Goal: Task Accomplishment & Management: Use online tool/utility

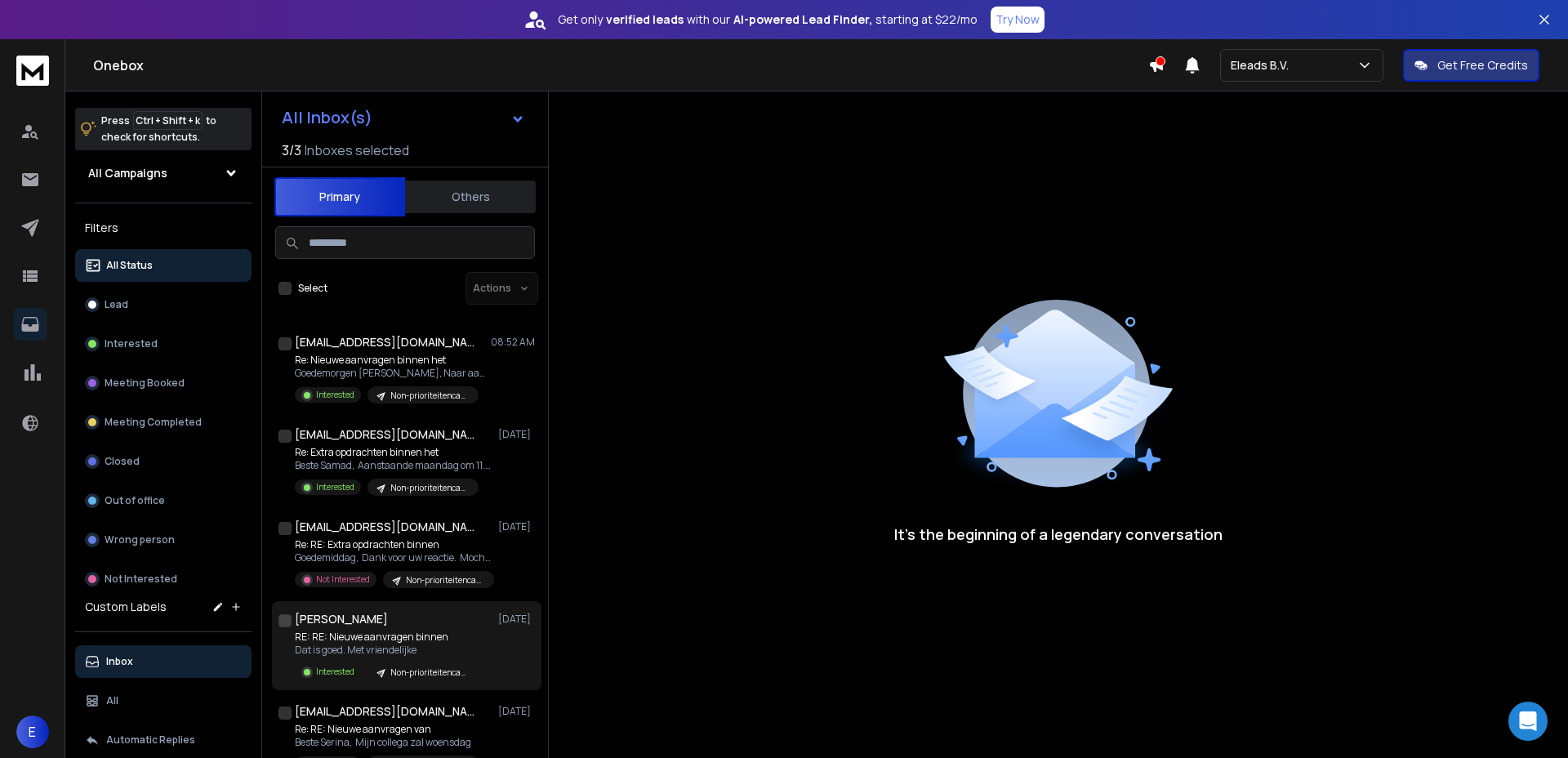
scroll to position [324, 0]
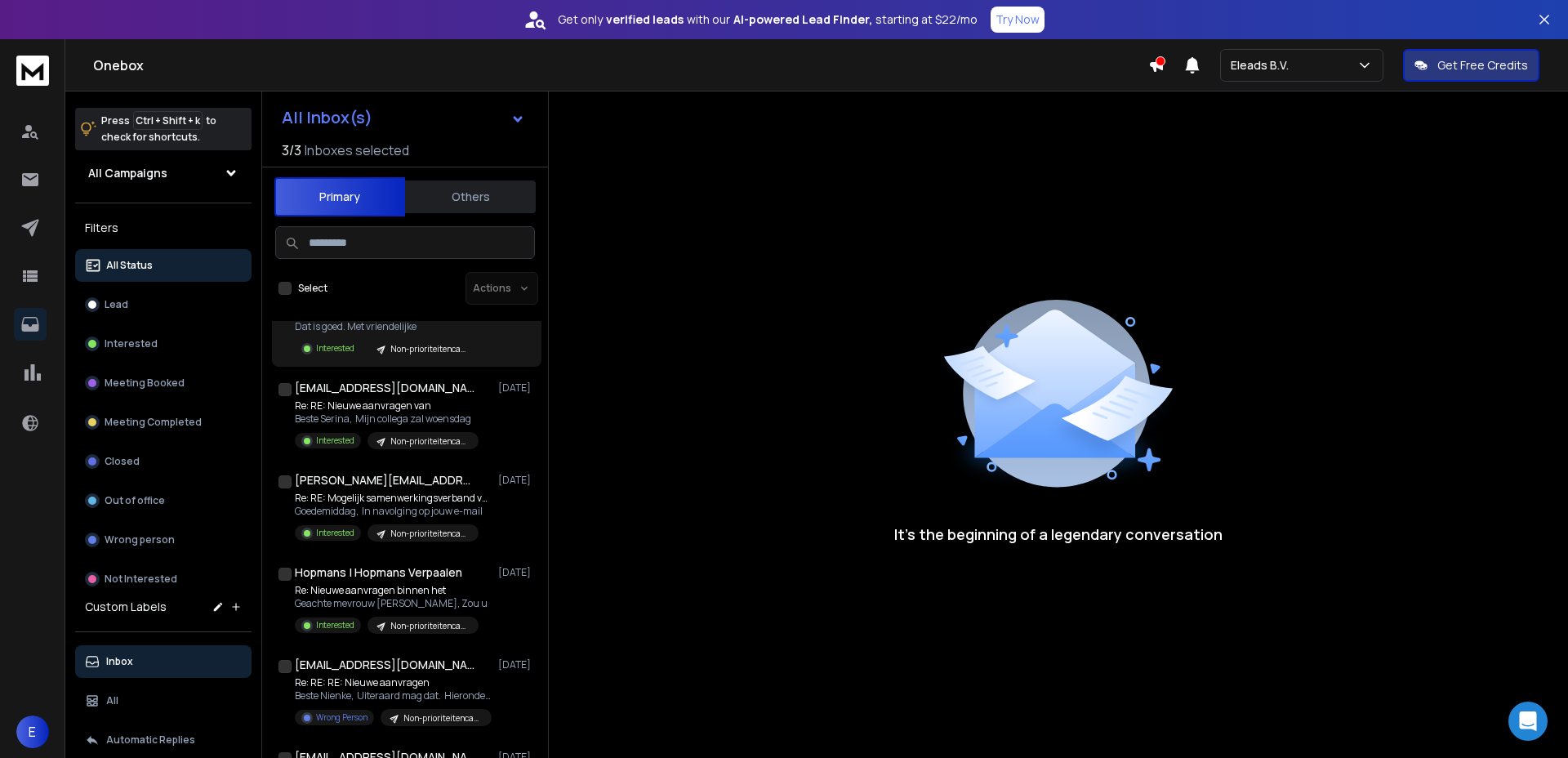
click at [432, 340] on div "Non-prioriteitencampagne Hele Dag | Eleads" at bounding box center [423, 348] width 111 height 17
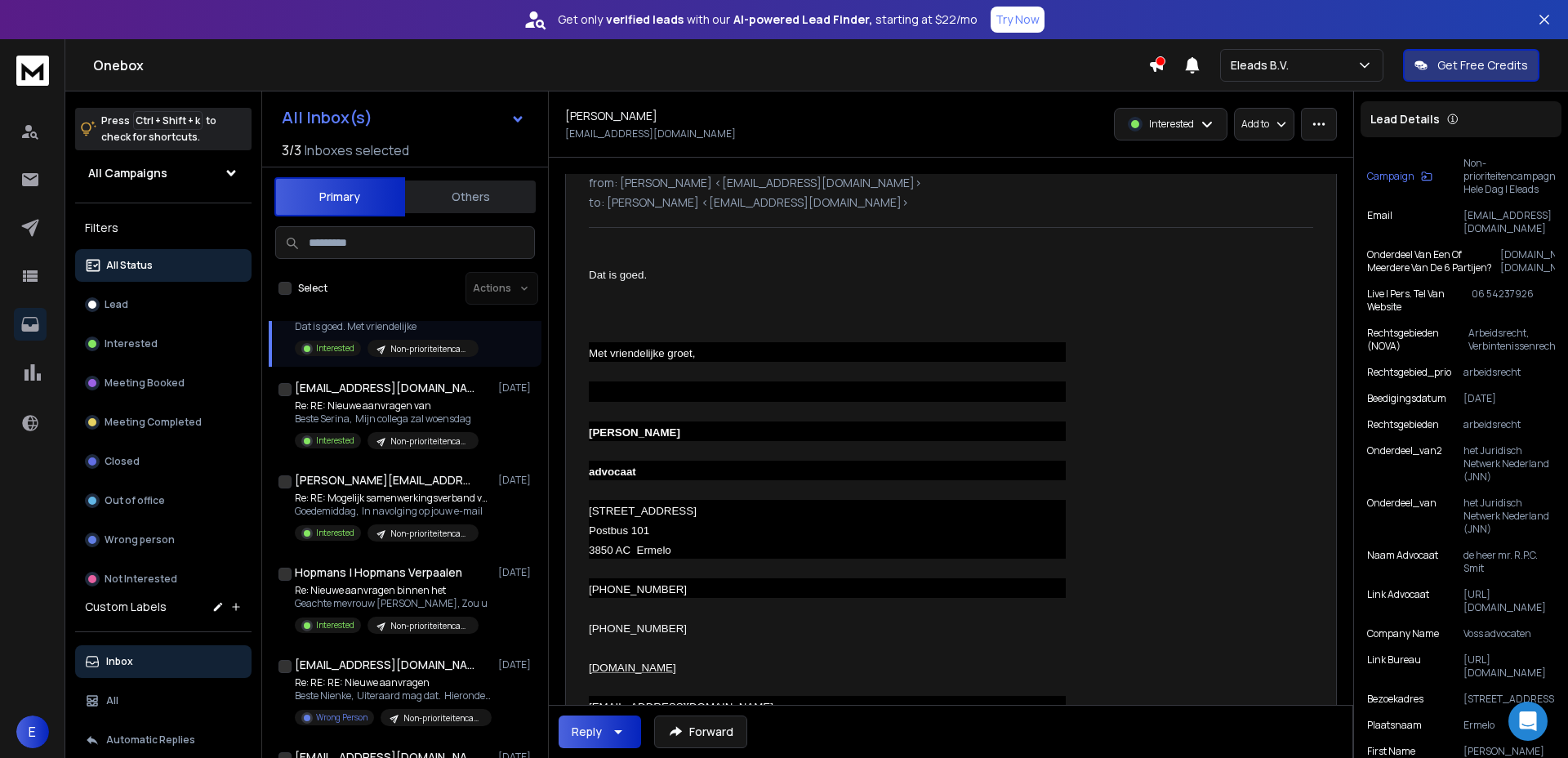
scroll to position [216, 0]
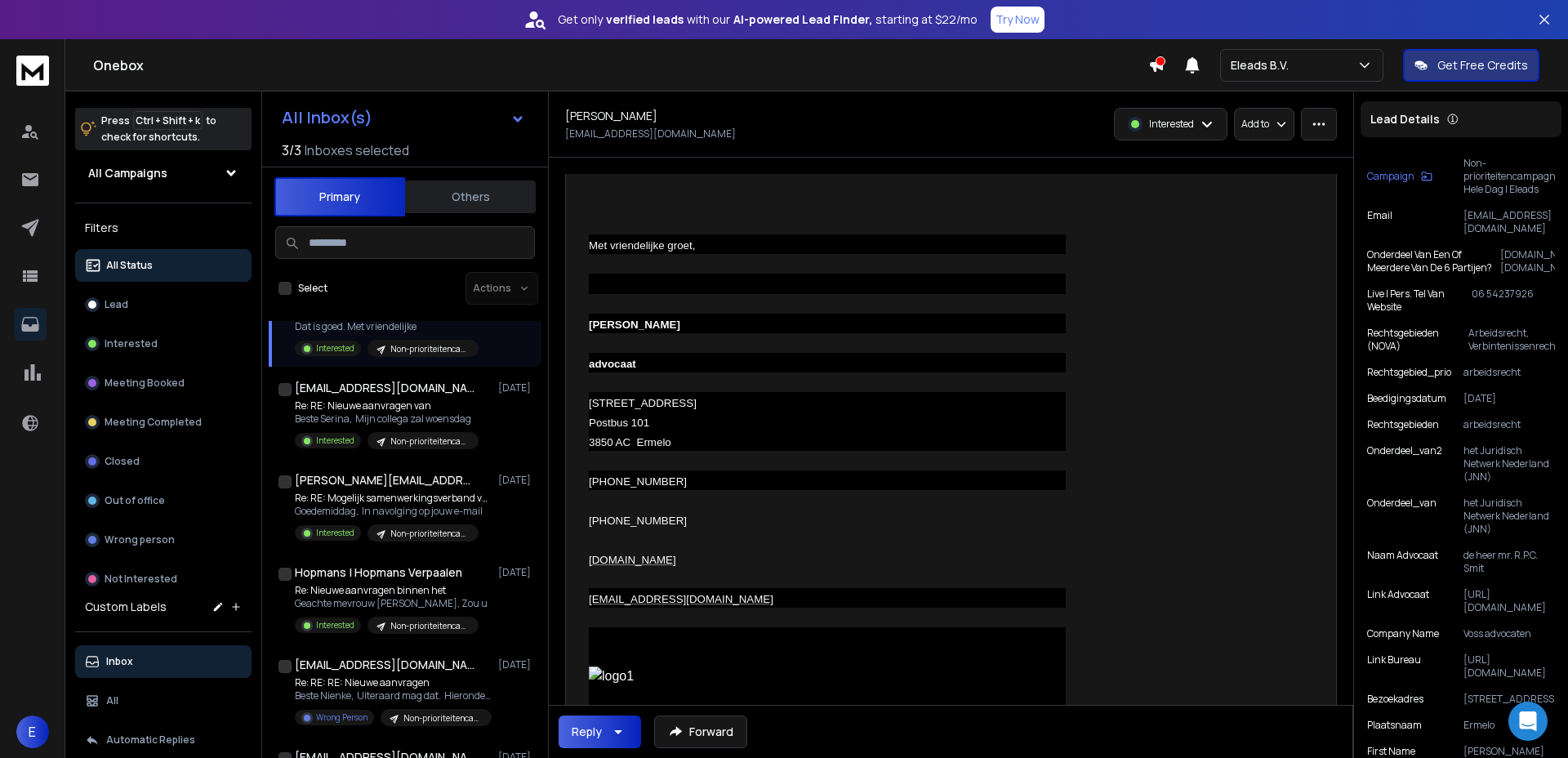
drag, startPoint x: 660, startPoint y: 480, endPoint x: 637, endPoint y: 479, distance: 23.0
click at [637, 451] on p "[STREET_ADDRESS]" at bounding box center [827, 421] width 477 height 59
copy span "Ermelo"
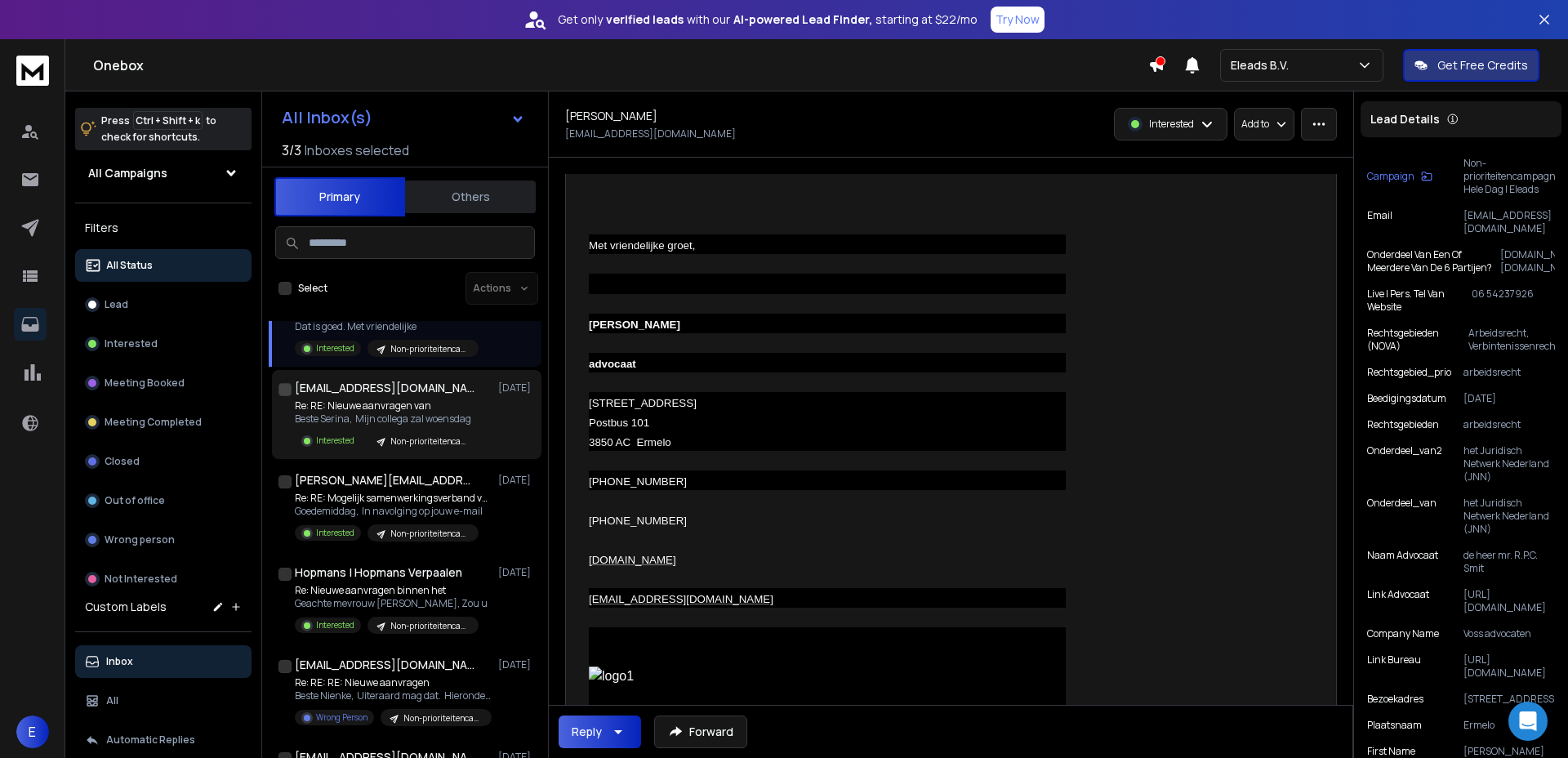
click at [407, 433] on div "Non-prioriteitencampagne Hele Dag | Eleads" at bounding box center [423, 441] width 111 height 17
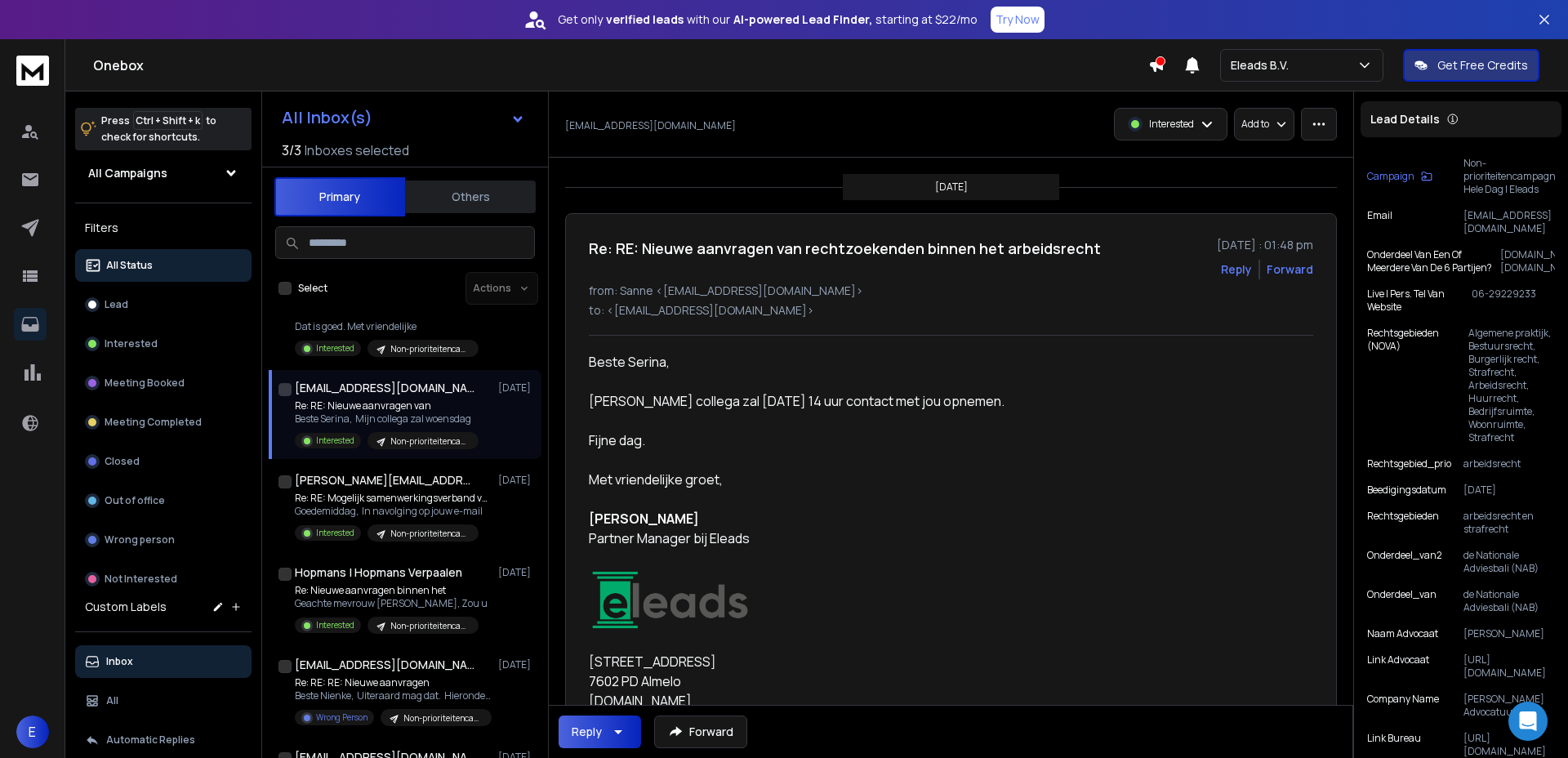
scroll to position [0, 0]
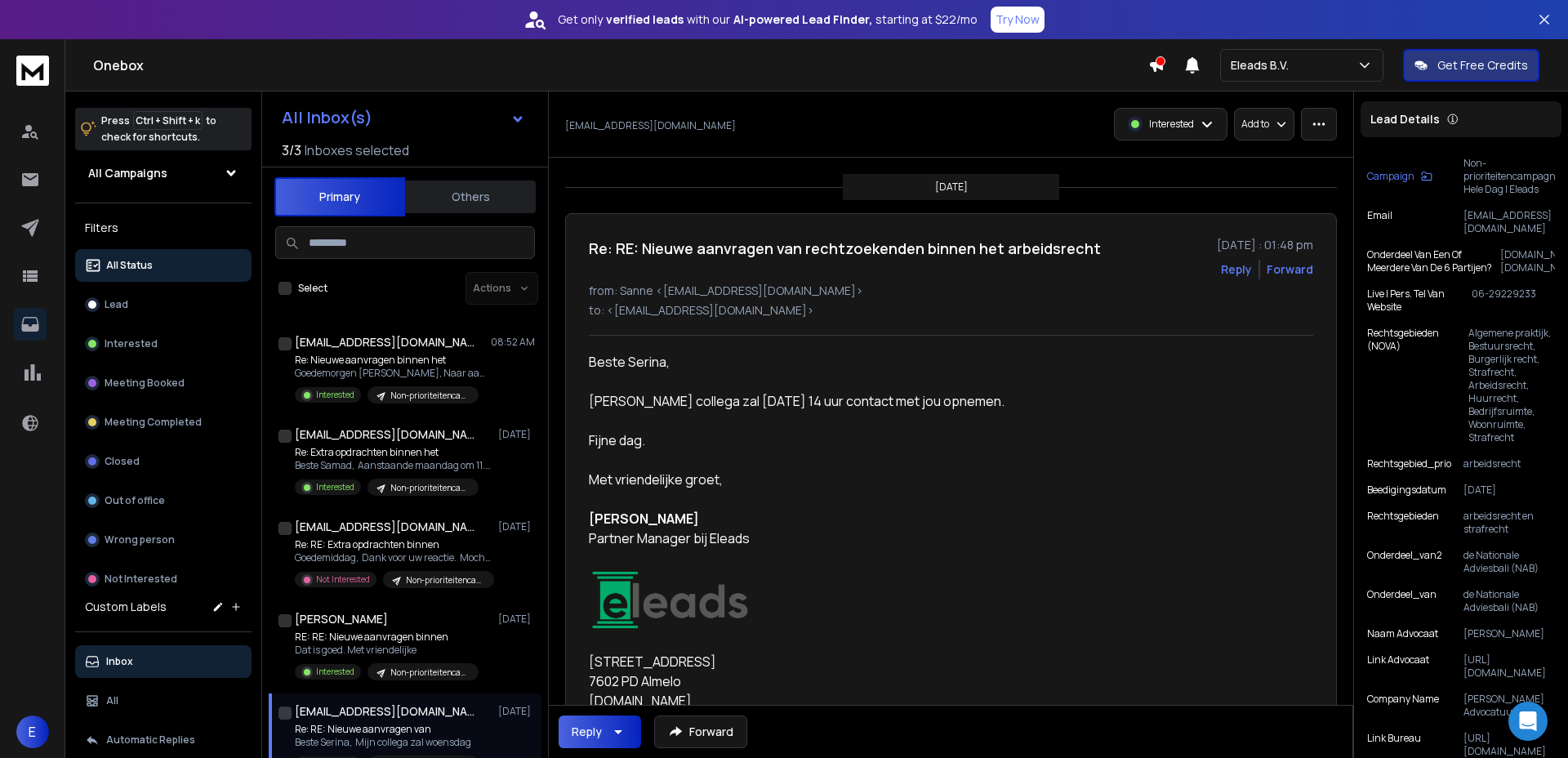
click at [170, 657] on button "Inbox" at bounding box center [163, 662] width 177 height 32
click at [181, 266] on button "All Status" at bounding box center [163, 265] width 177 height 32
click at [140, 666] on button "Inbox" at bounding box center [163, 662] width 177 height 32
click at [158, 274] on button "All Status" at bounding box center [163, 265] width 177 height 32
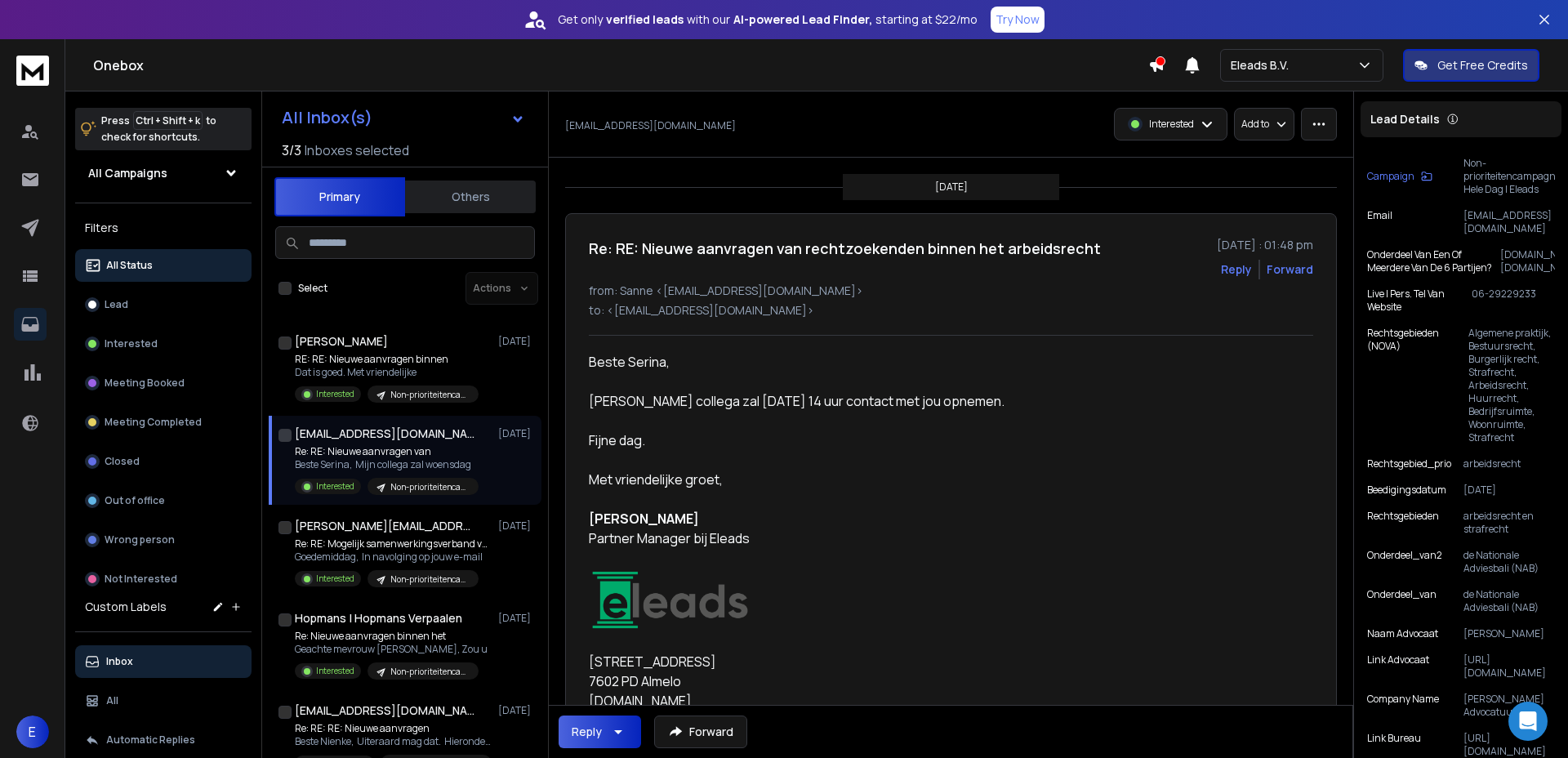
scroll to position [324, 0]
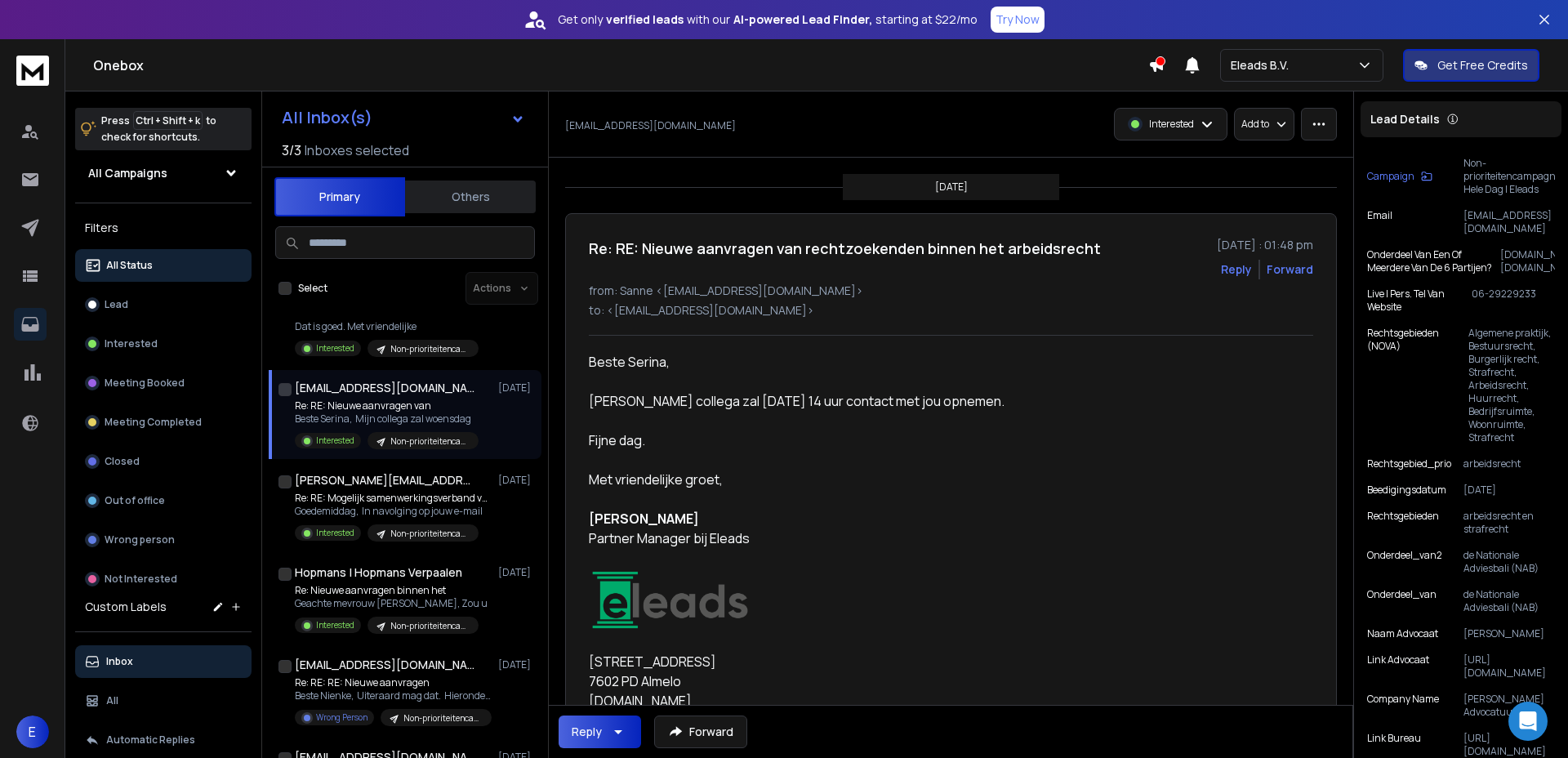
click at [350, 241] on input at bounding box center [405, 242] width 260 height 32
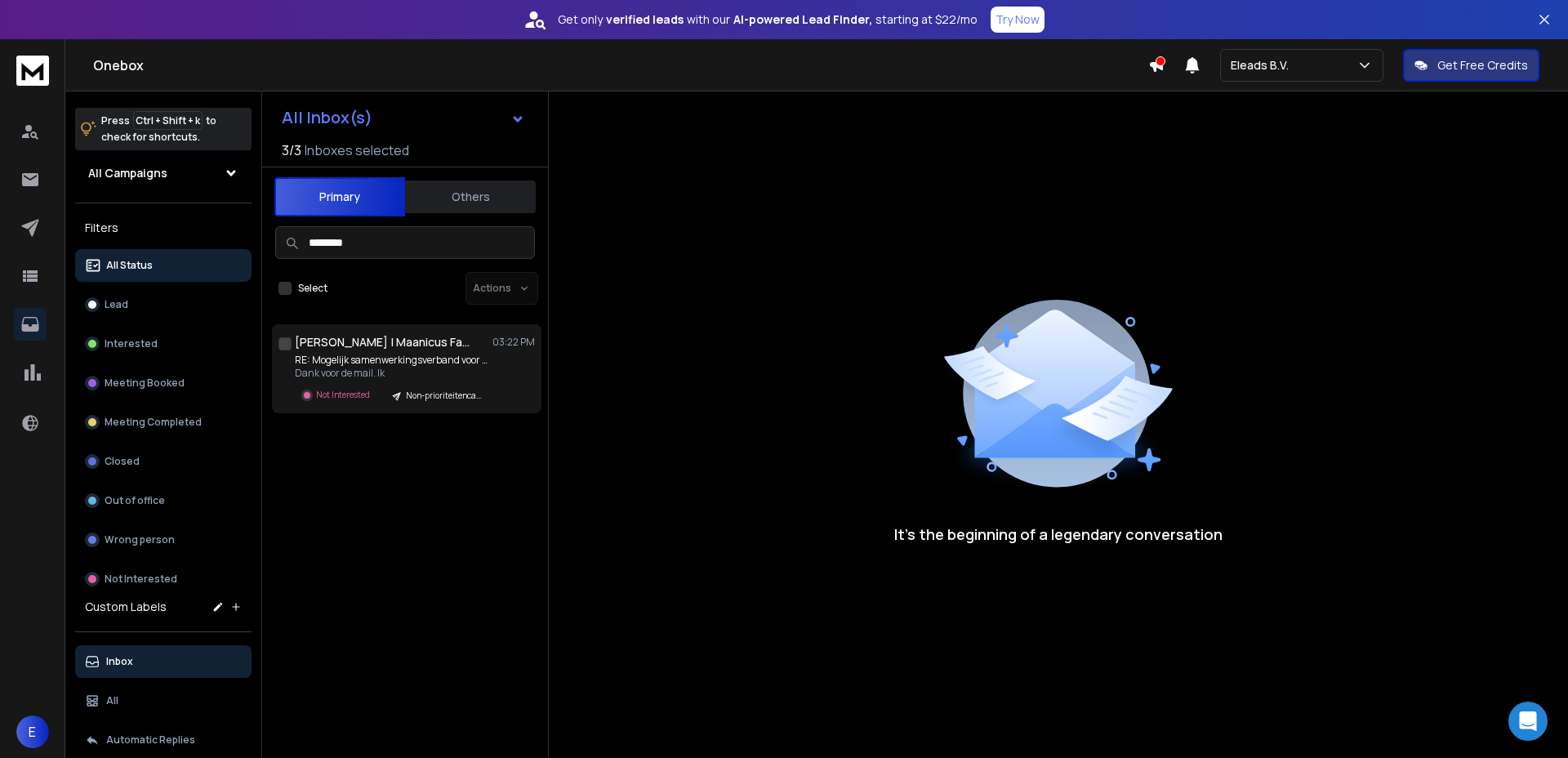
type input "********"
click at [394, 386] on div "RE: Mogelijk samenwerkingsverband voor personen- Dank voor de mail. Ik Not Inte…" at bounding box center [394, 378] width 200 height 50
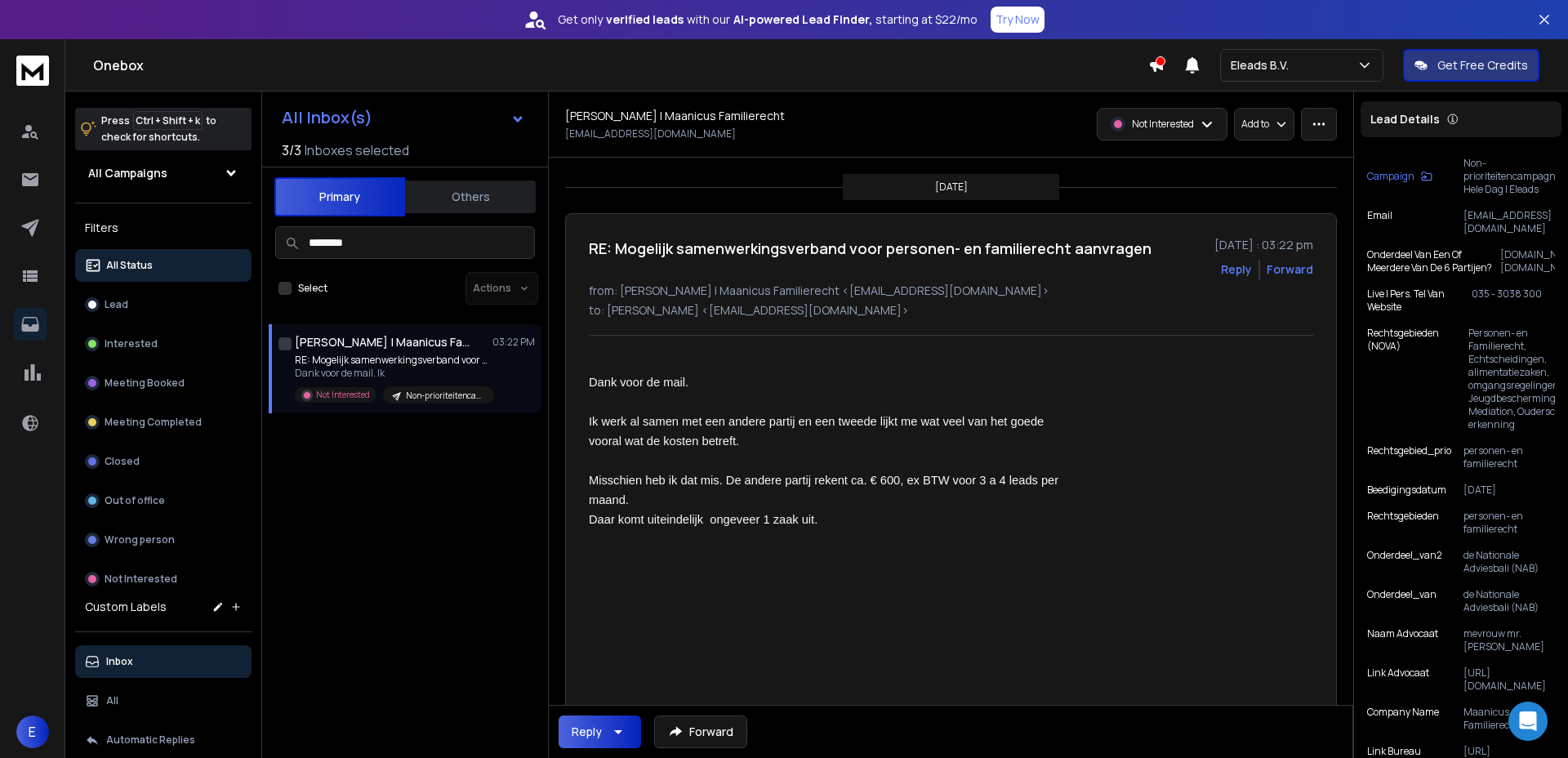
drag, startPoint x: 378, startPoint y: 245, endPoint x: 200, endPoint y: 248, distance: 178.0
click at [275, 248] on input "********" at bounding box center [405, 242] width 260 height 32
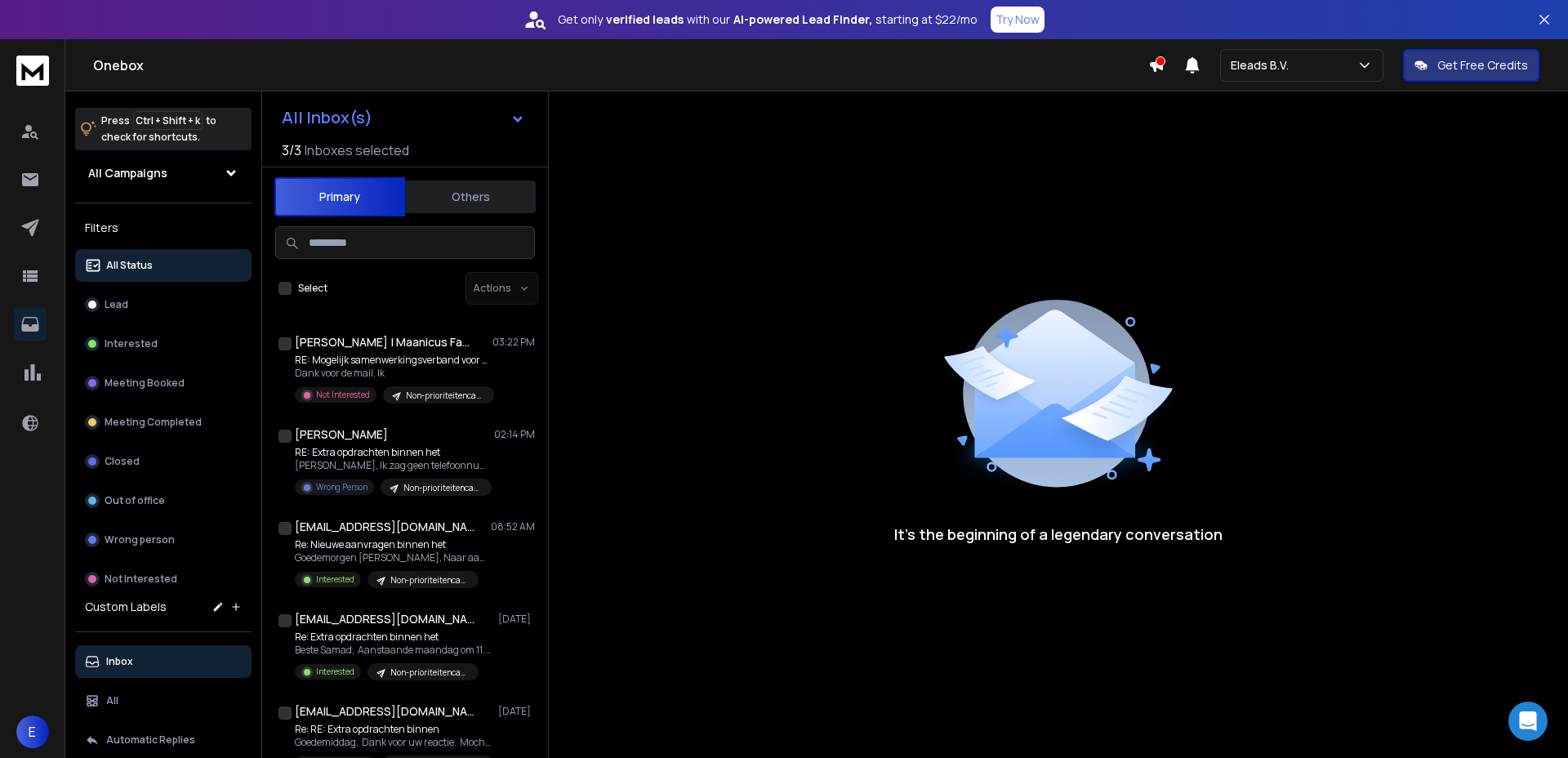
click at [158, 266] on button "All Status" at bounding box center [163, 265] width 177 height 32
click at [164, 660] on button "Inbox" at bounding box center [163, 662] width 177 height 32
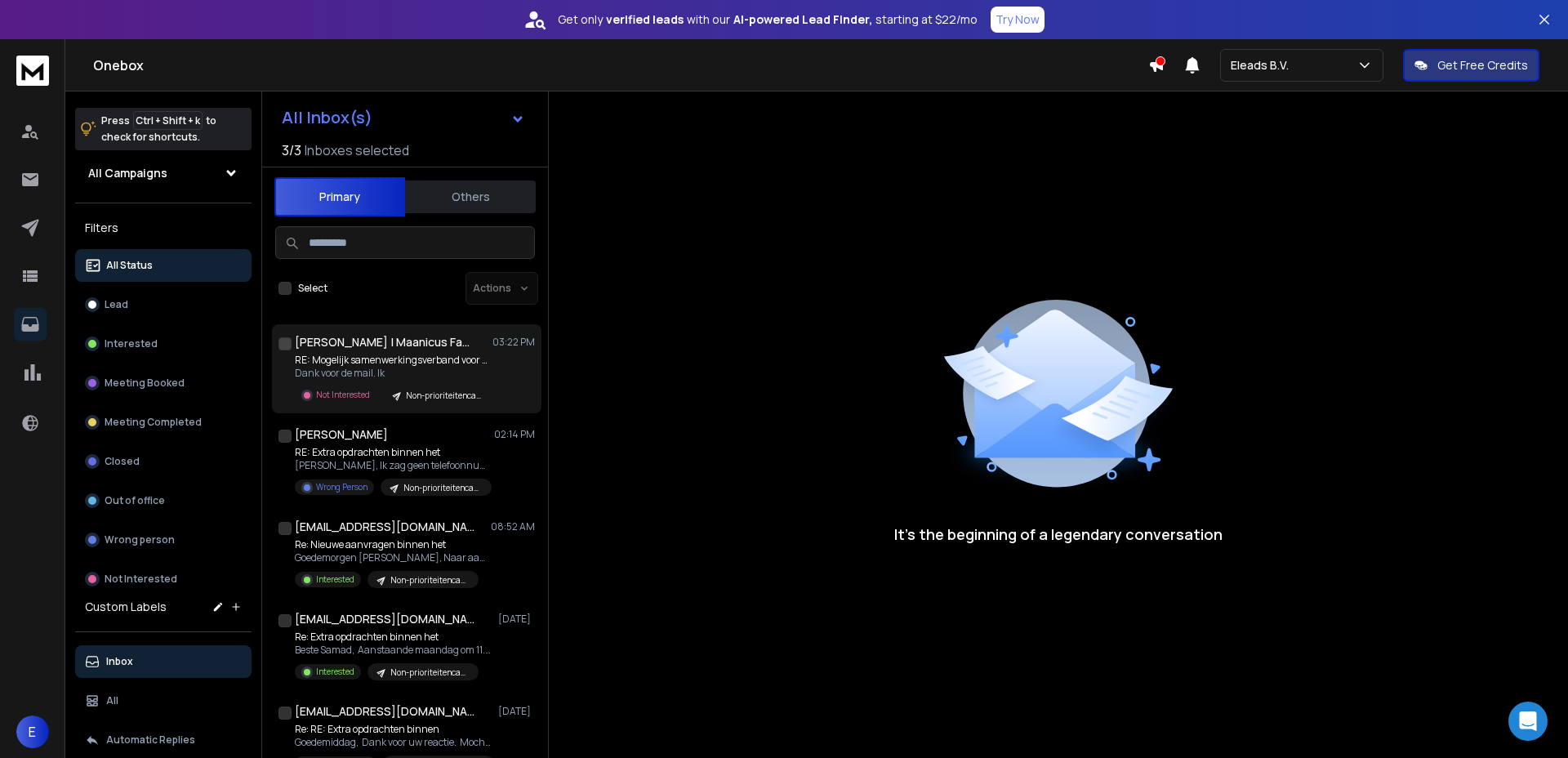
click at [385, 359] on p "RE: Mogelijk samenwerkingsverband voor personen-" at bounding box center [392, 359] width 196 height 13
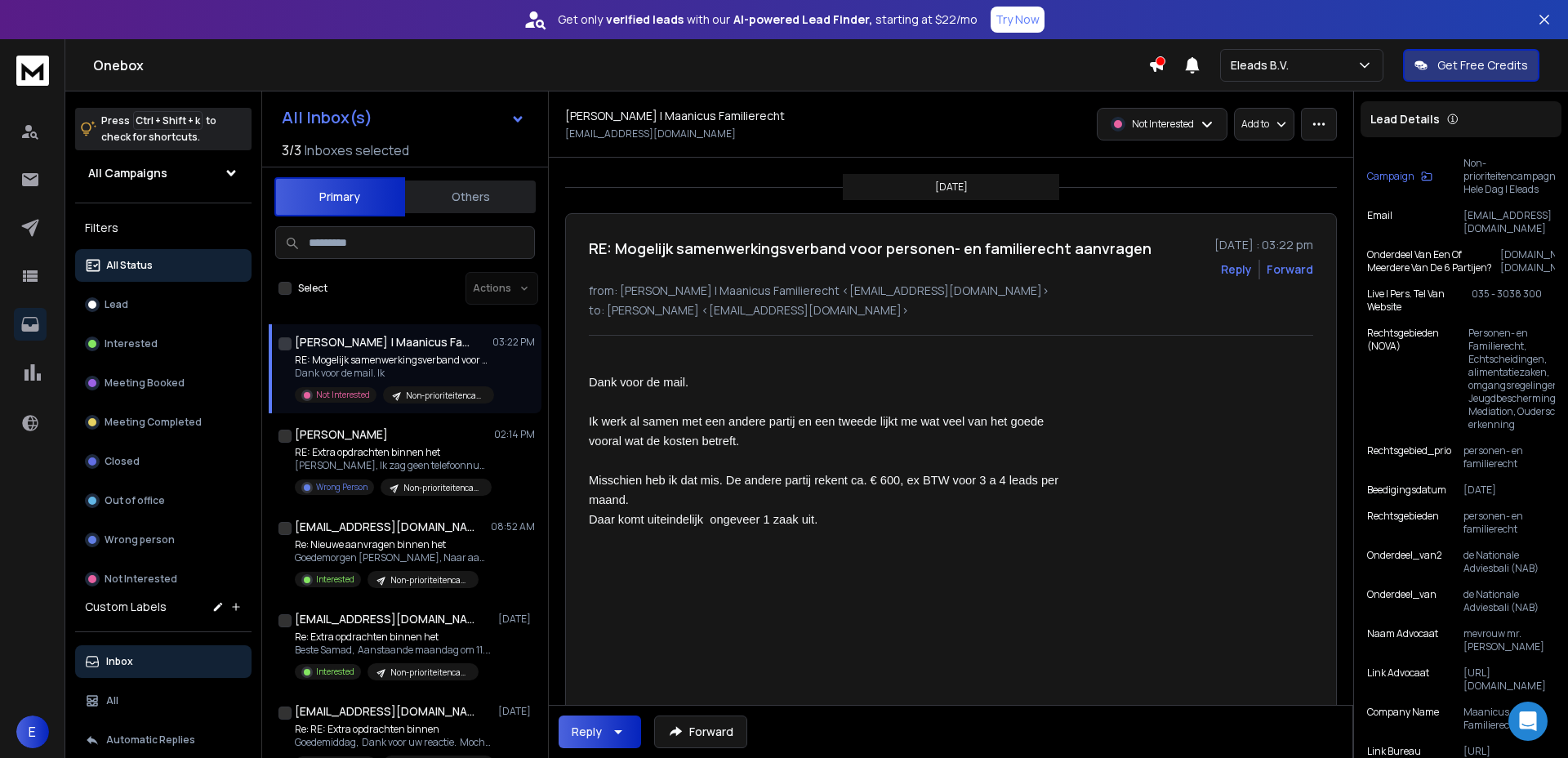
click at [1201, 128] on icon at bounding box center [1207, 123] width 13 height 13
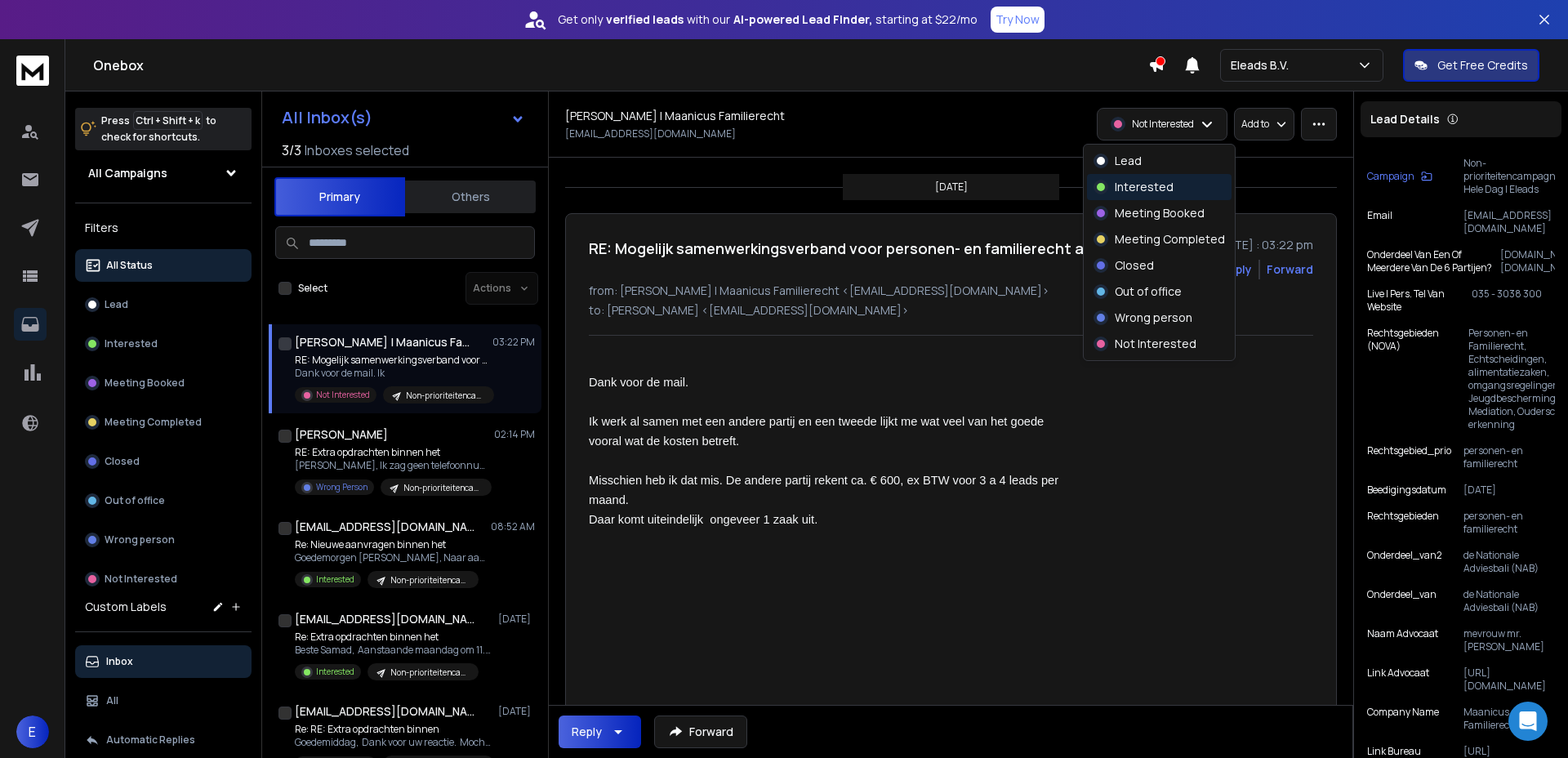
click at [1164, 191] on p "Interested" at bounding box center [1144, 187] width 59 height 16
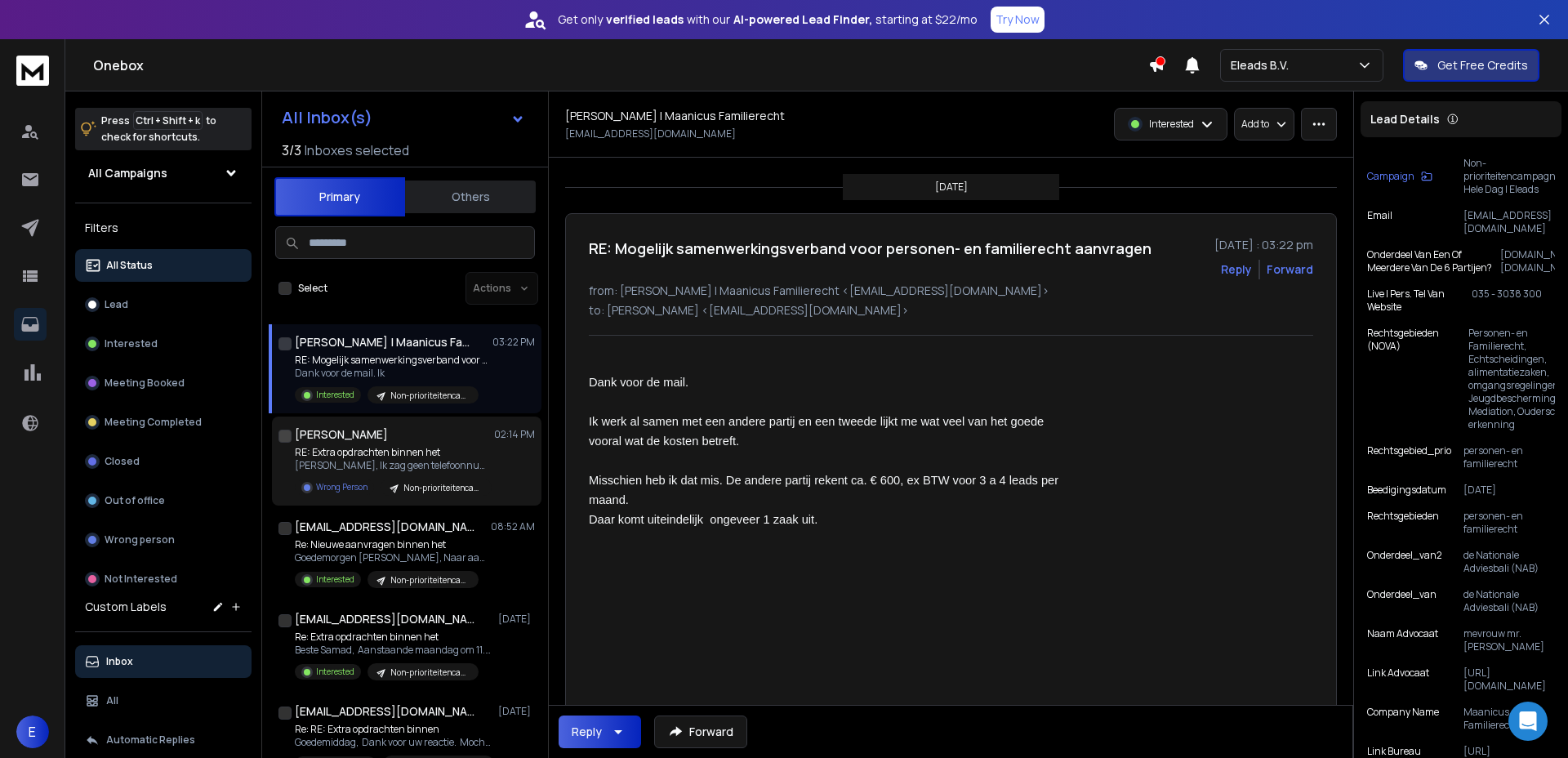
click at [454, 450] on p "RE: Extra opdrachten binnen het" at bounding box center [392, 452] width 196 height 13
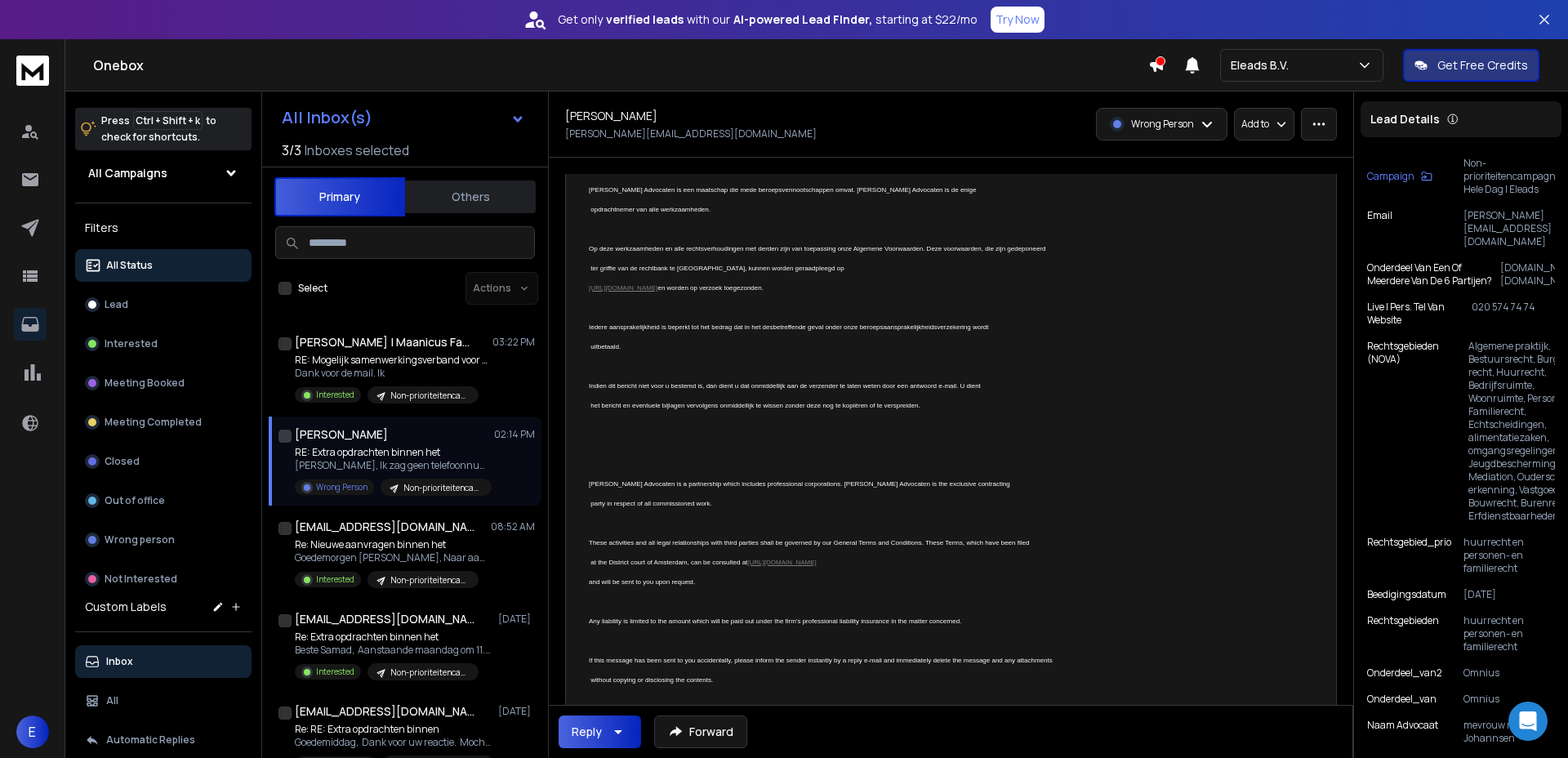
scroll to position [970, 0]
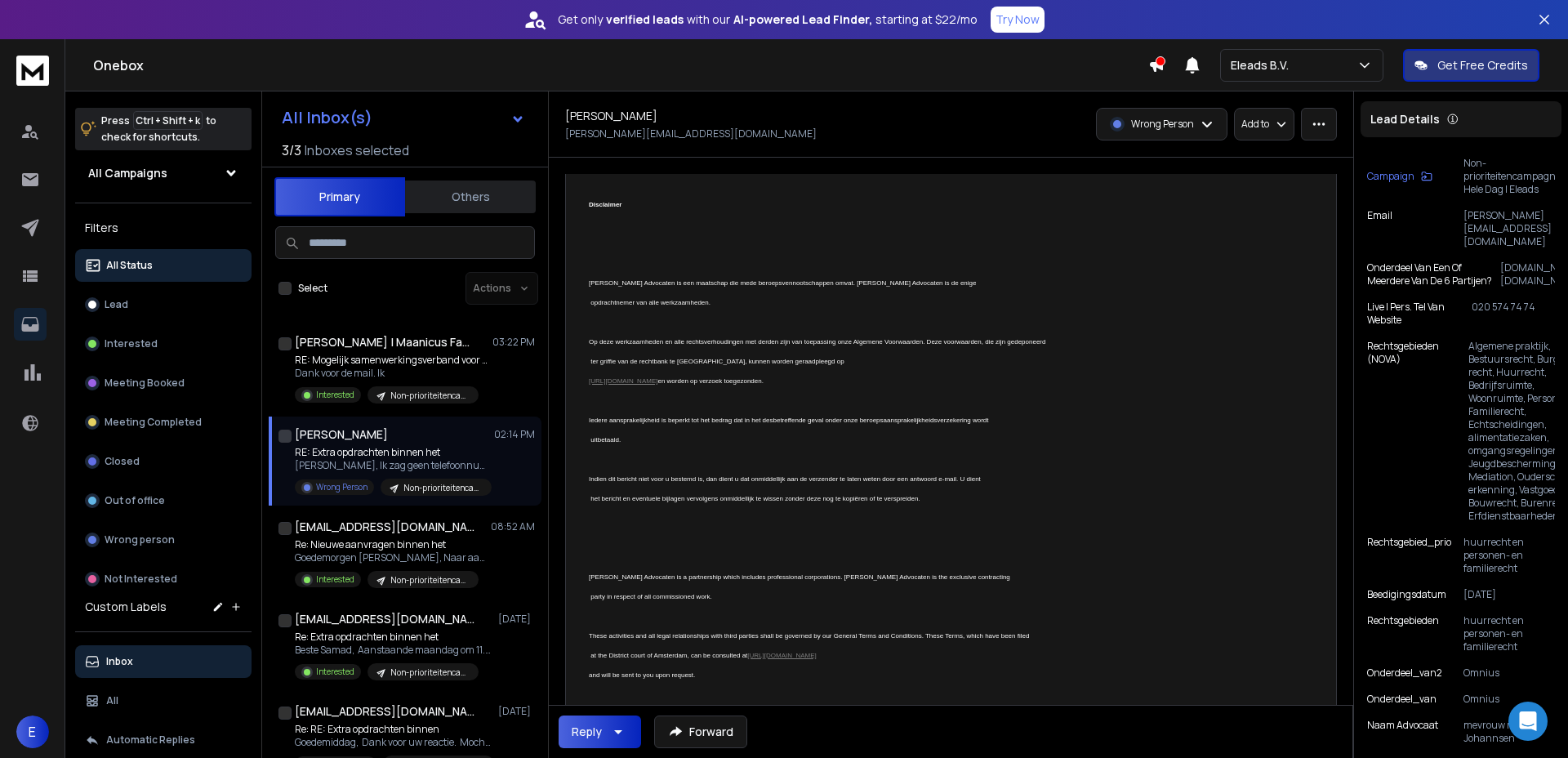
click at [1206, 125] on div "Wrong Person" at bounding box center [1162, 124] width 130 height 31
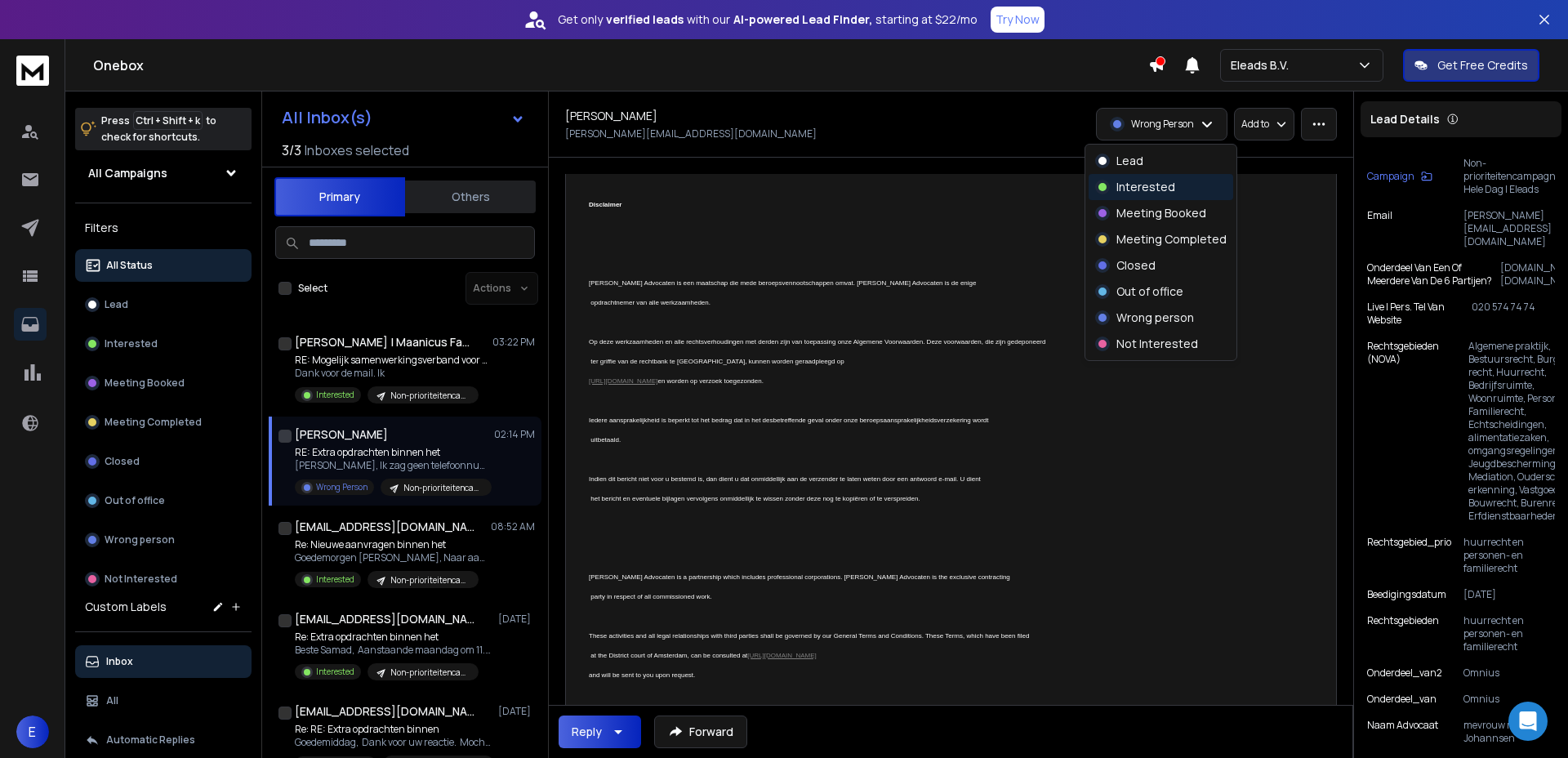
click at [1146, 193] on p "Interested" at bounding box center [1146, 187] width 59 height 16
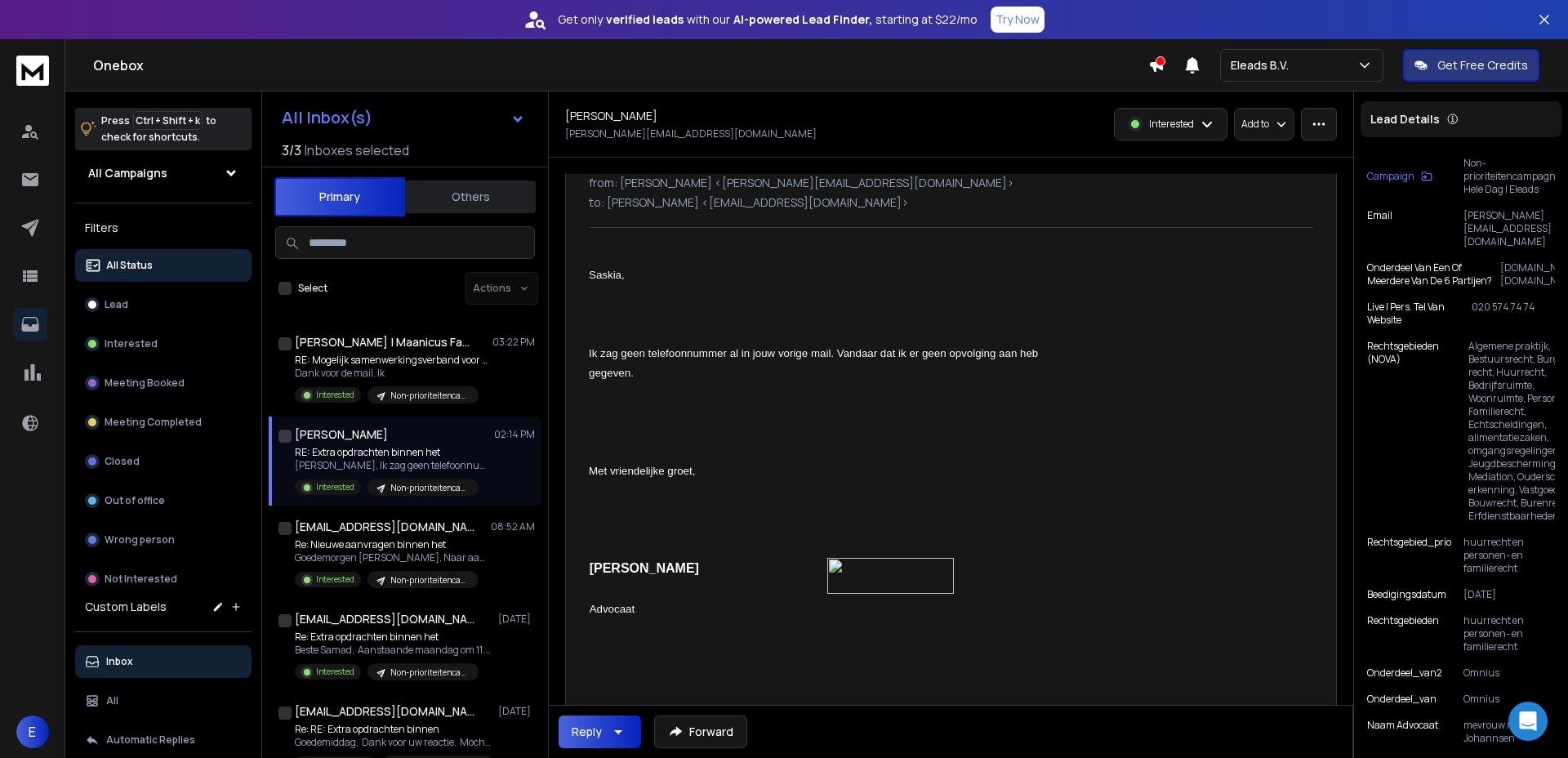
scroll to position [0, 0]
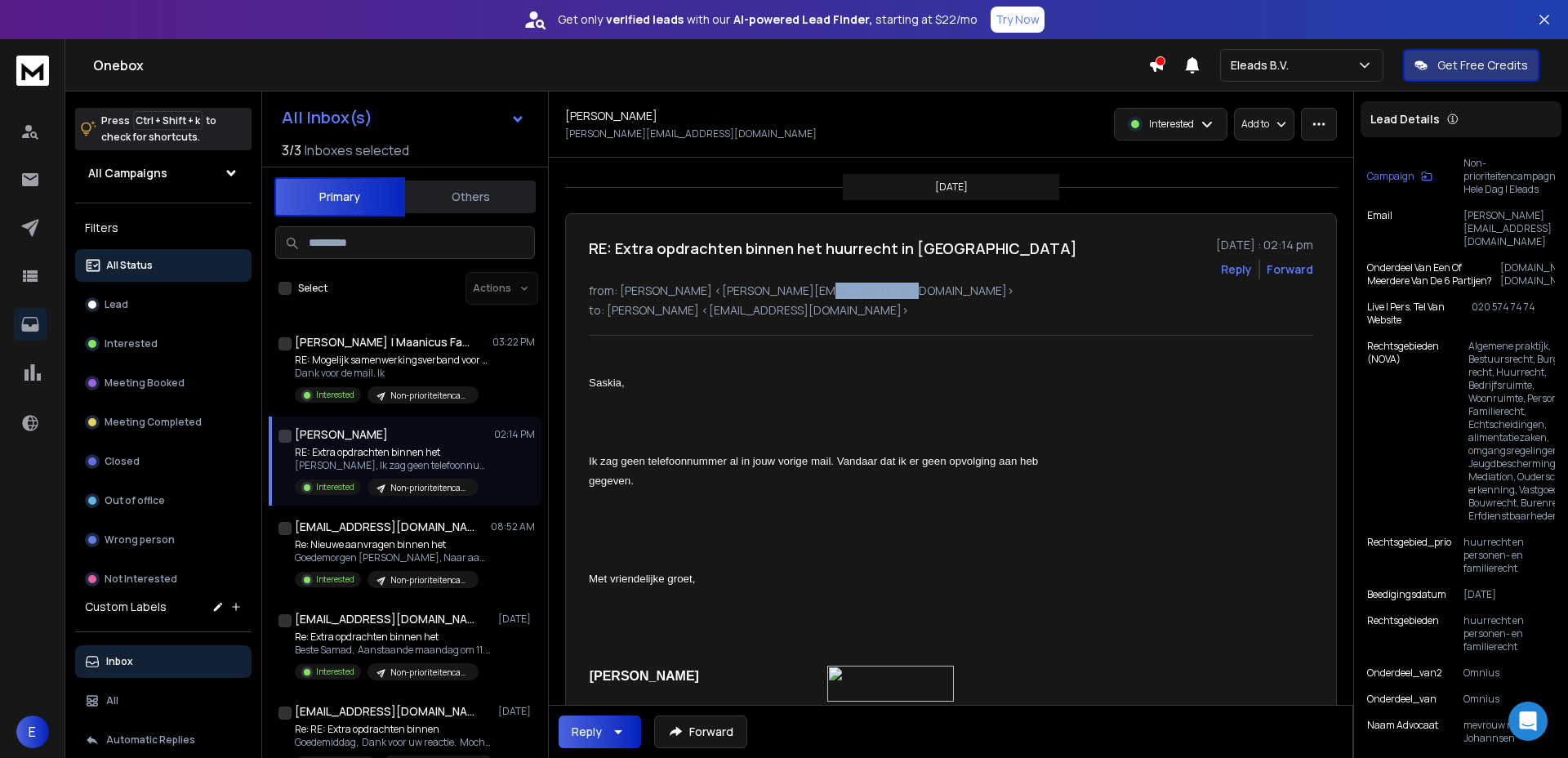
drag, startPoint x: 890, startPoint y: 292, endPoint x: 812, endPoint y: 291, distance: 78.0
click at [812, 291] on p "from: [PERSON_NAME] <[PERSON_NAME][EMAIL_ADDRESS][DOMAIN_NAME]>" at bounding box center [950, 291] width 725 height 16
copy p "[DOMAIN_NAME]"
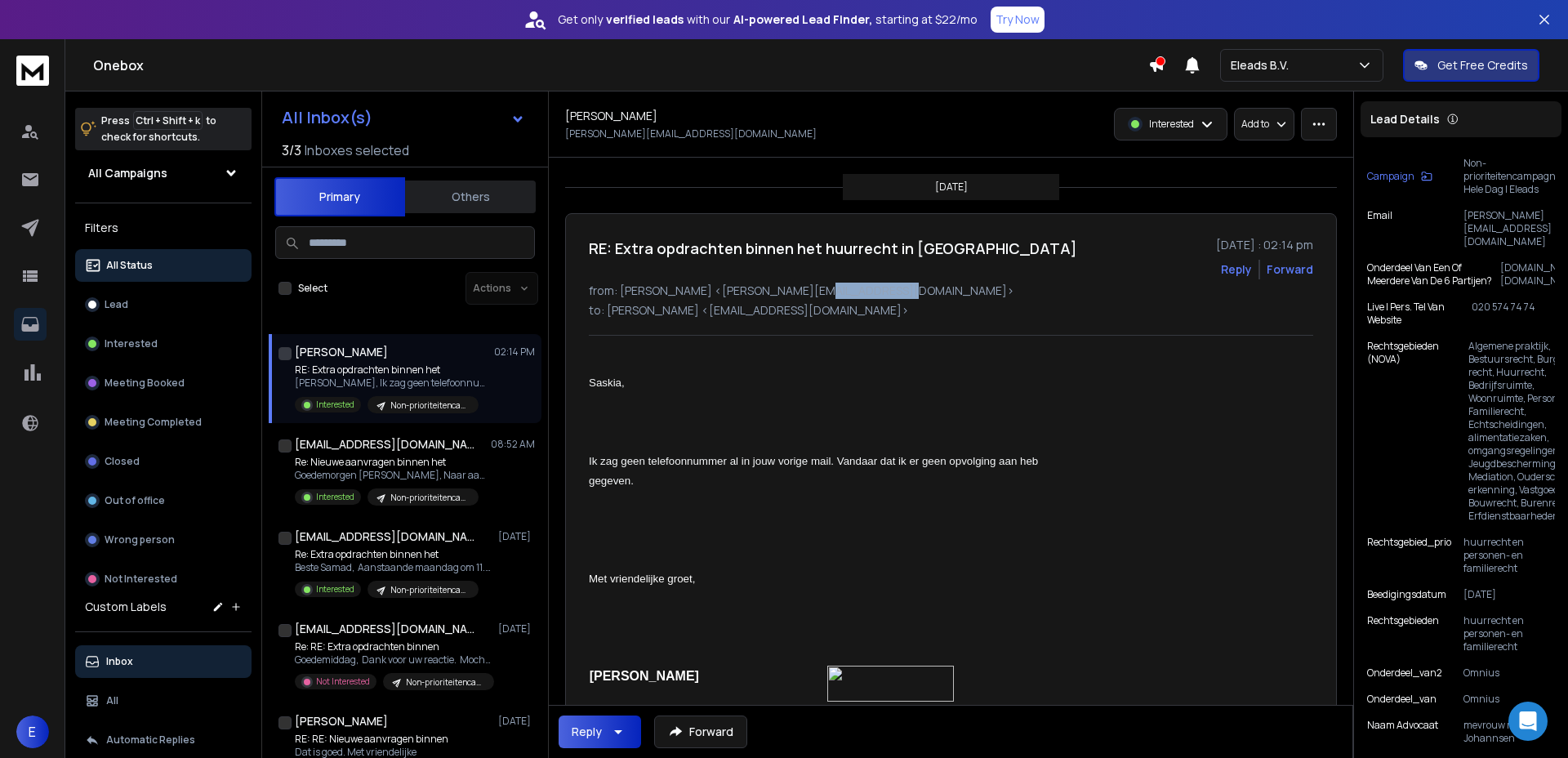
scroll to position [108, 0]
